Goal: Task Accomplishment & Management: Use online tool/utility

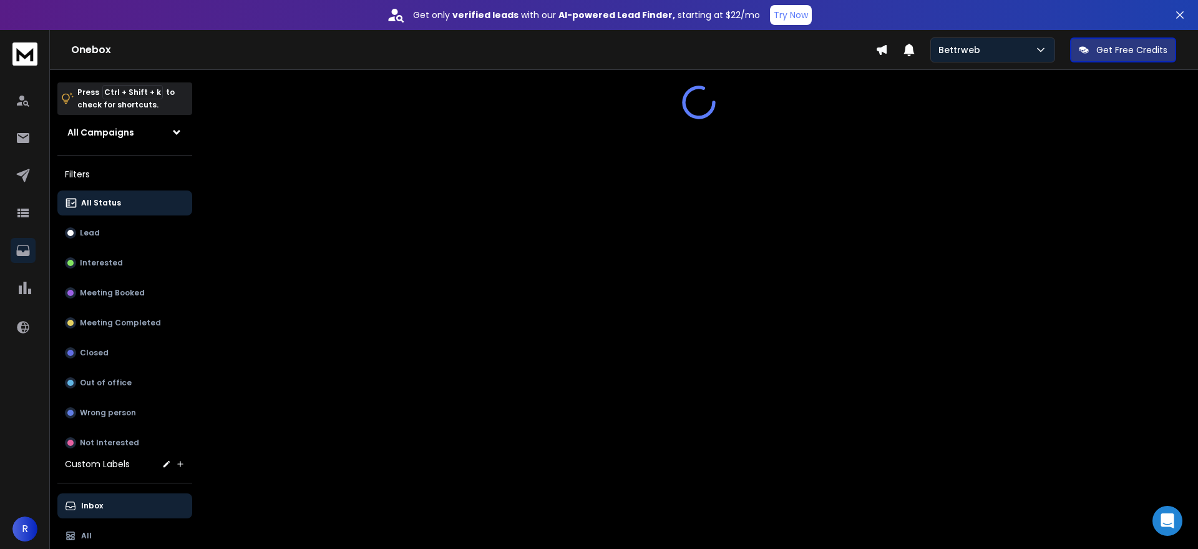
click at [991, 45] on div "Bettrweb" at bounding box center [993, 50] width 109 height 12
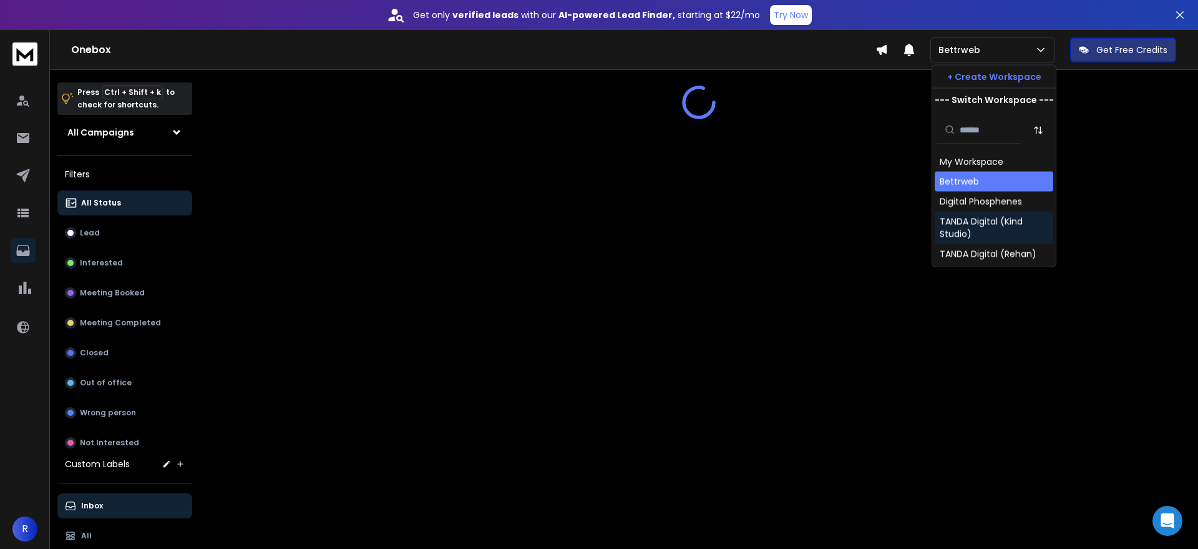
click at [989, 222] on div "TANDA Digital (Kind Studio)" at bounding box center [994, 227] width 109 height 25
